Goal: Communication & Community: Answer question/provide support

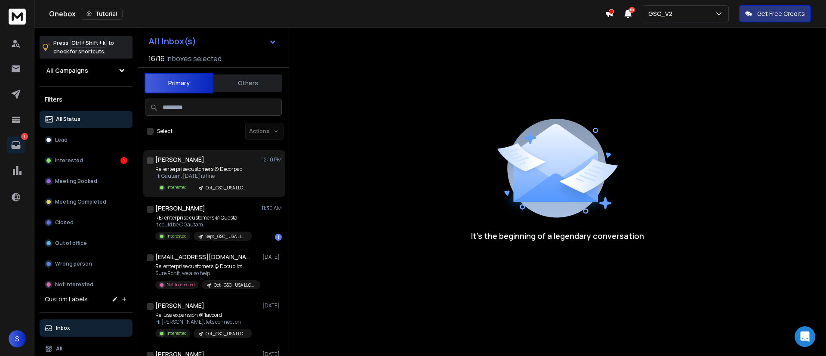
click at [223, 160] on div "ATUL TALWAR 12:10 PM" at bounding box center [218, 159] width 126 height 9
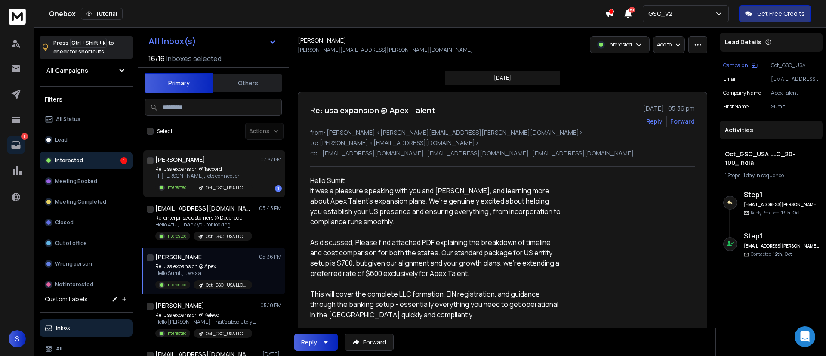
click at [218, 152] on div "RAKESH LODE 07:37 PM Re: usa expansion @ 1accord Hi gautam, lets connect on Int…" at bounding box center [214, 173] width 142 height 47
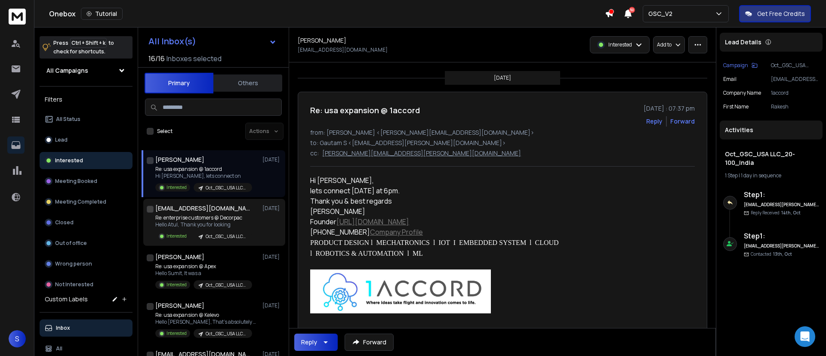
click at [212, 225] on p "Hello Atul, Thank you for looking" at bounding box center [203, 224] width 97 height 7
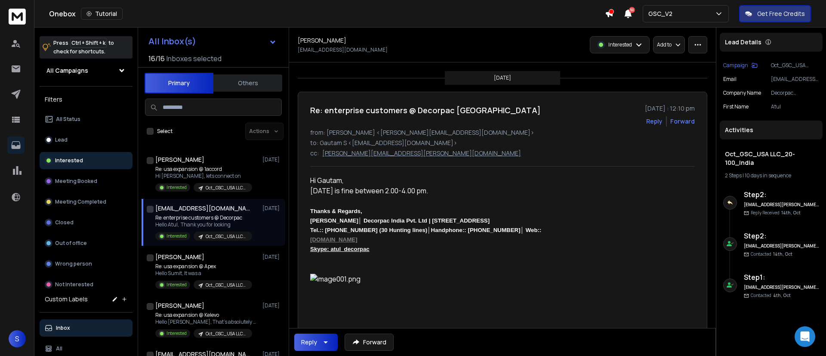
click at [309, 338] on div "Reply" at bounding box center [309, 342] width 16 height 9
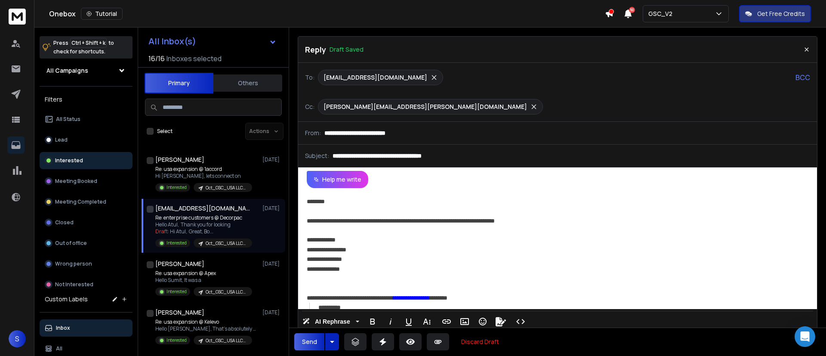
scroll to position [85, 0]
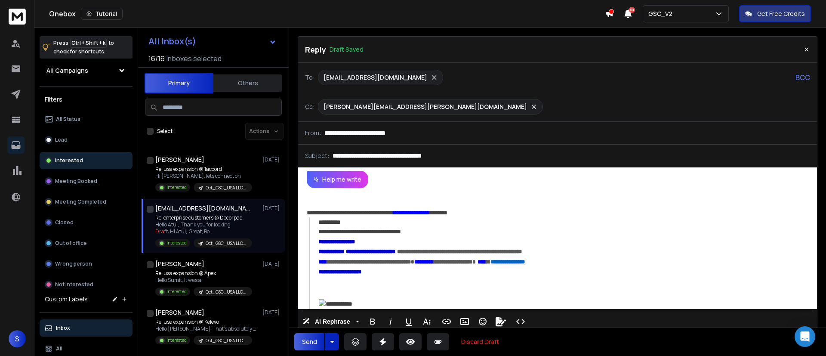
click at [303, 343] on button "Send" at bounding box center [309, 341] width 30 height 17
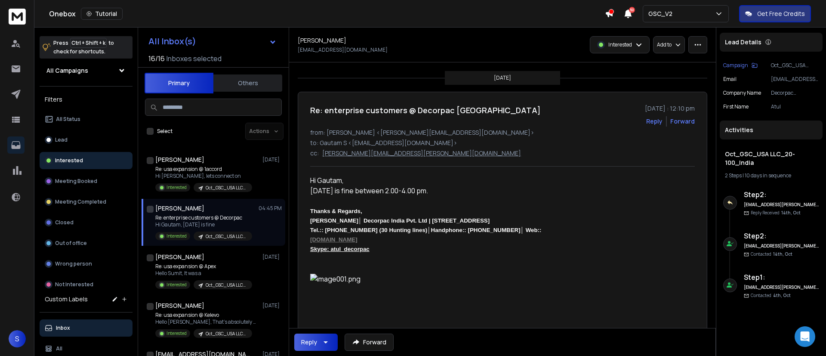
click at [473, 284] on div at bounding box center [435, 298] width 251 height 28
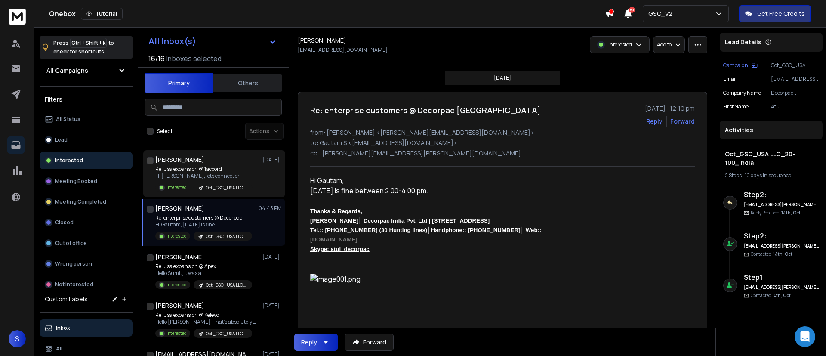
click at [230, 161] on div "RAKESH LODE 14 Oct" at bounding box center [218, 159] width 126 height 9
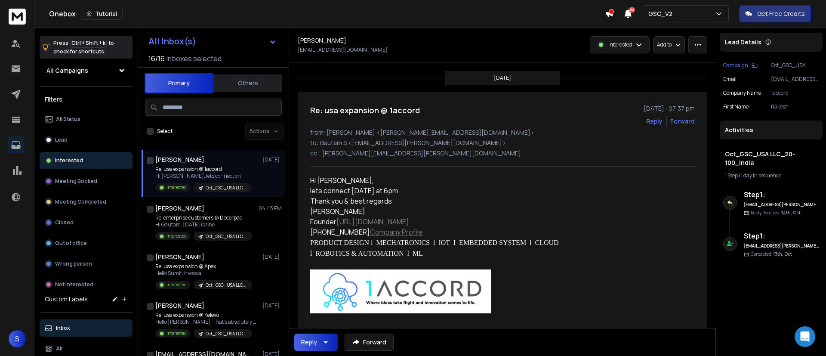
scroll to position [1, 0]
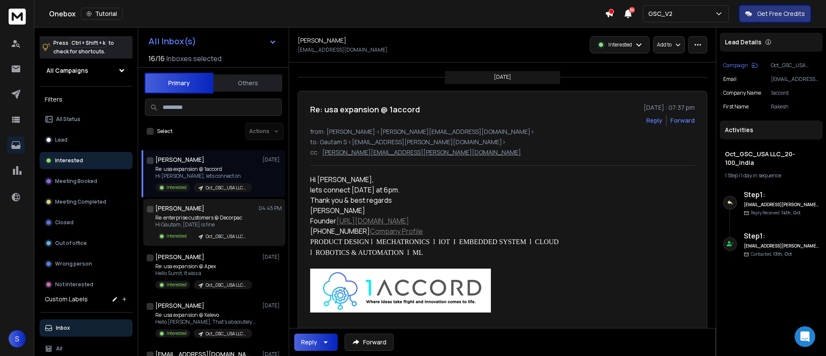
click at [237, 216] on p "Re: enterprise customers @ Decorpac" at bounding box center [203, 217] width 97 height 7
